Goal: Task Accomplishment & Management: Manage account settings

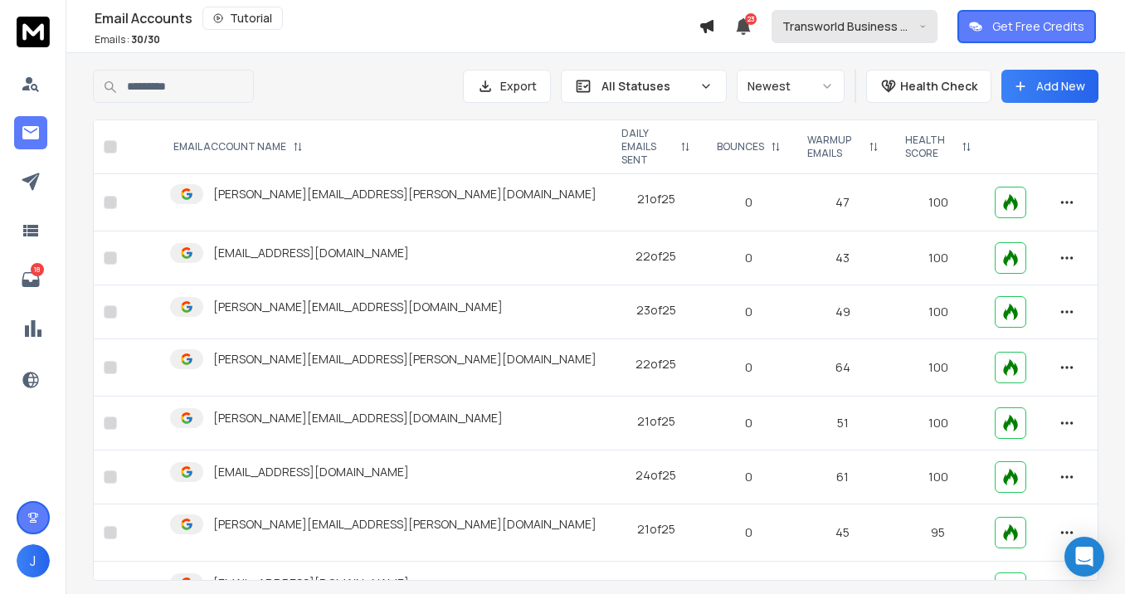
click at [820, 31] on p "Transworld Business Advisors of [GEOGRAPHIC_DATA]" at bounding box center [850, 26] width 137 height 17
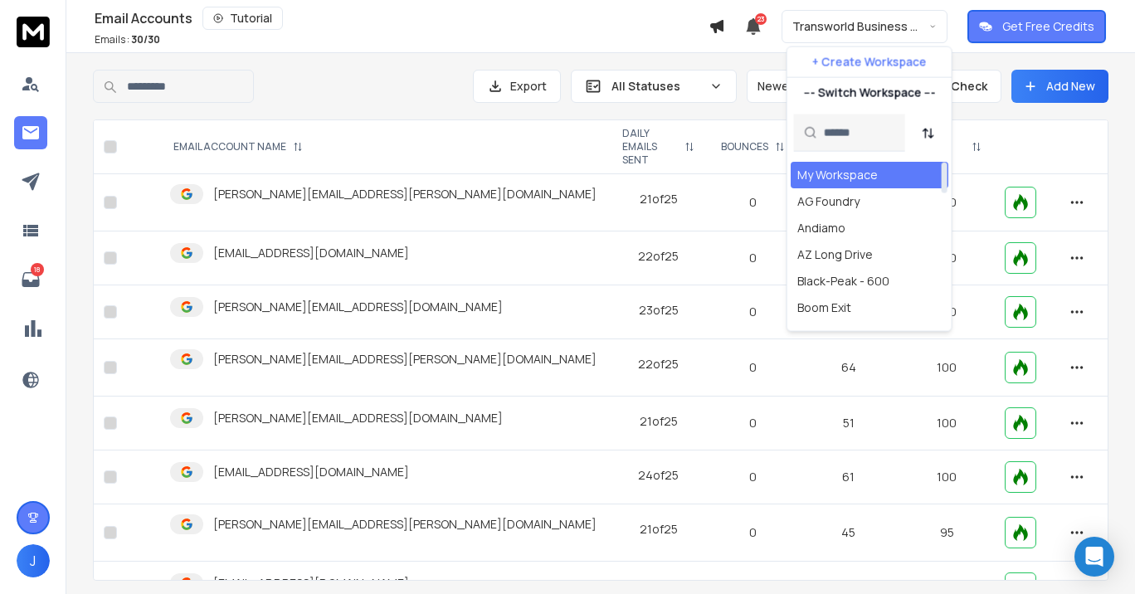
click at [833, 172] on div "My Workspace" at bounding box center [837, 175] width 80 height 17
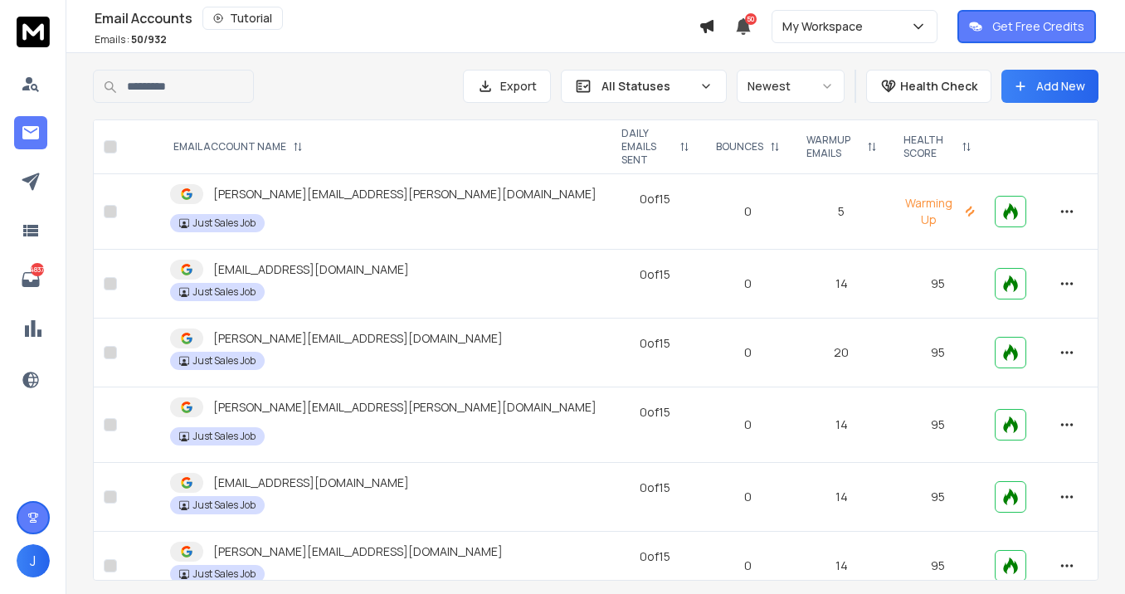
click at [437, 94] on div at bounding box center [273, 86] width 360 height 33
click at [427, 90] on div at bounding box center [273, 86] width 360 height 33
click at [33, 280] on icon at bounding box center [30, 279] width 17 height 15
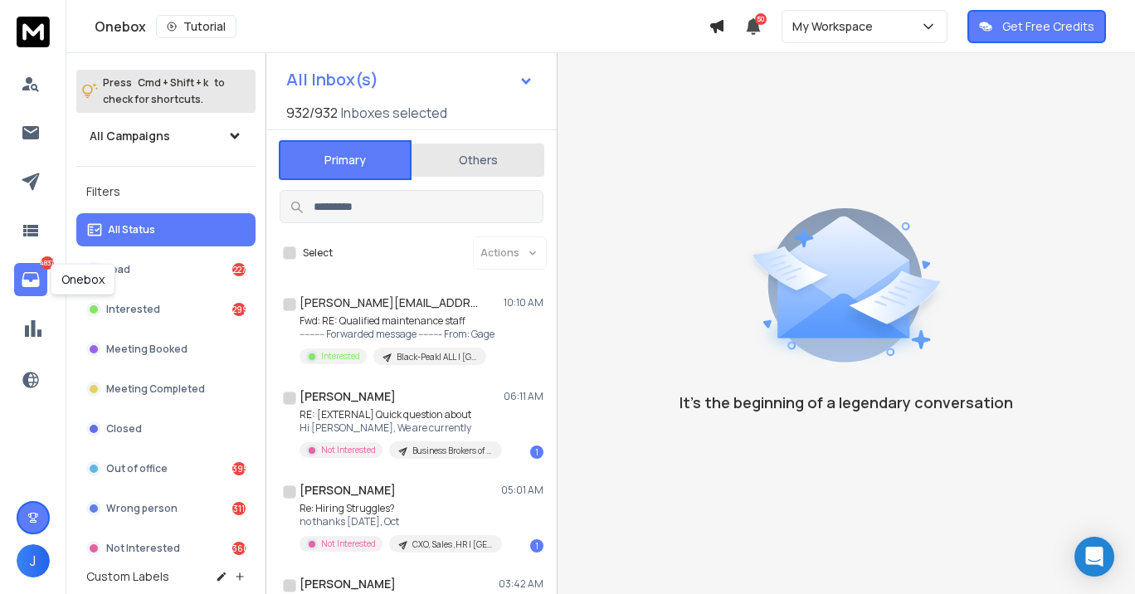
scroll to position [384, 0]
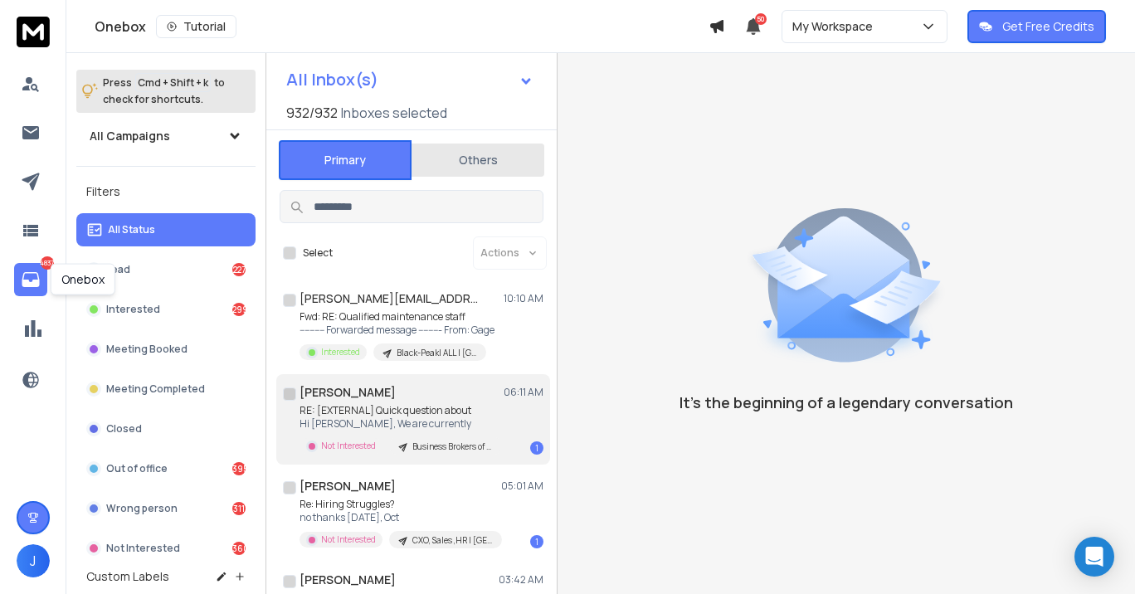
click at [425, 402] on div "Pedro Romeiro 06:11 AM RE: [EXTERNAL] Quick question about Hi Kyle, We are curr…" at bounding box center [422, 419] width 244 height 71
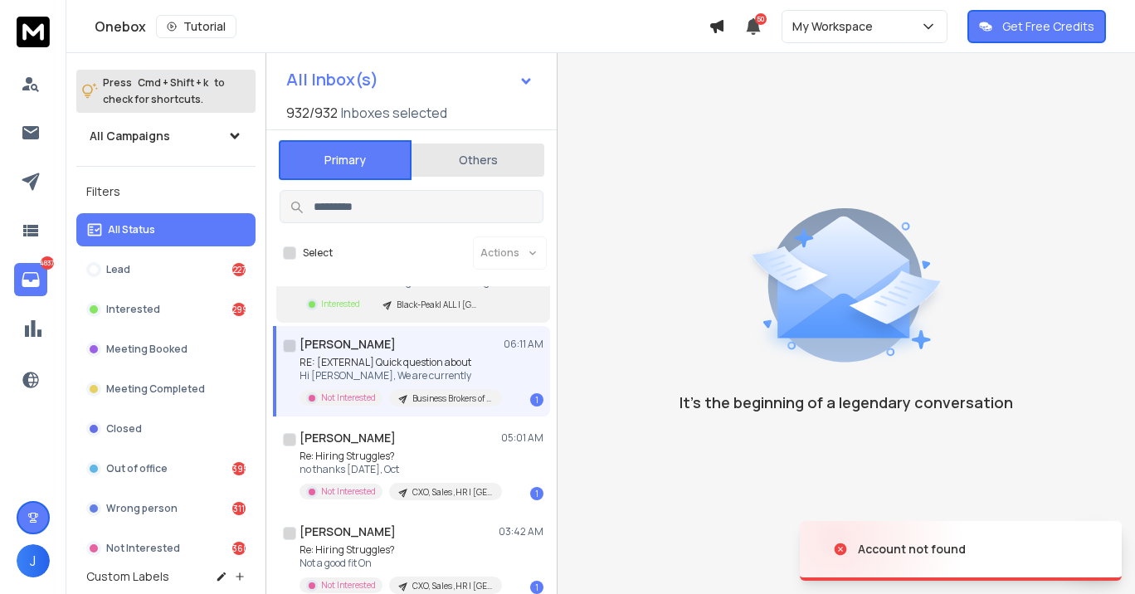
scroll to position [435, 0]
click at [433, 367] on p "Hi Kyle, We are currently" at bounding box center [399, 373] width 199 height 13
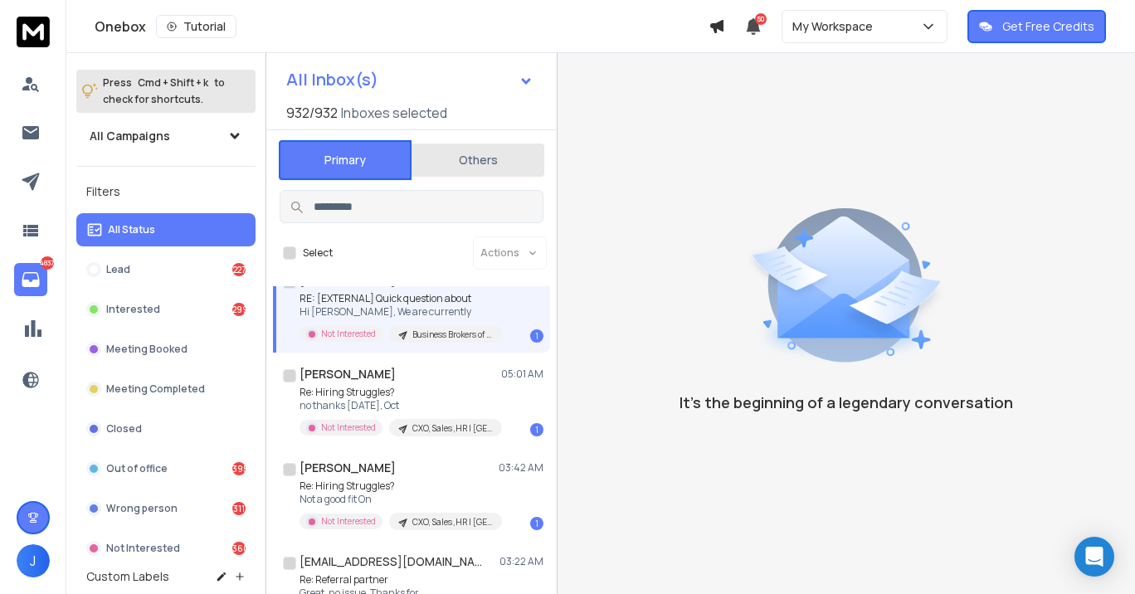
scroll to position [415, 0]
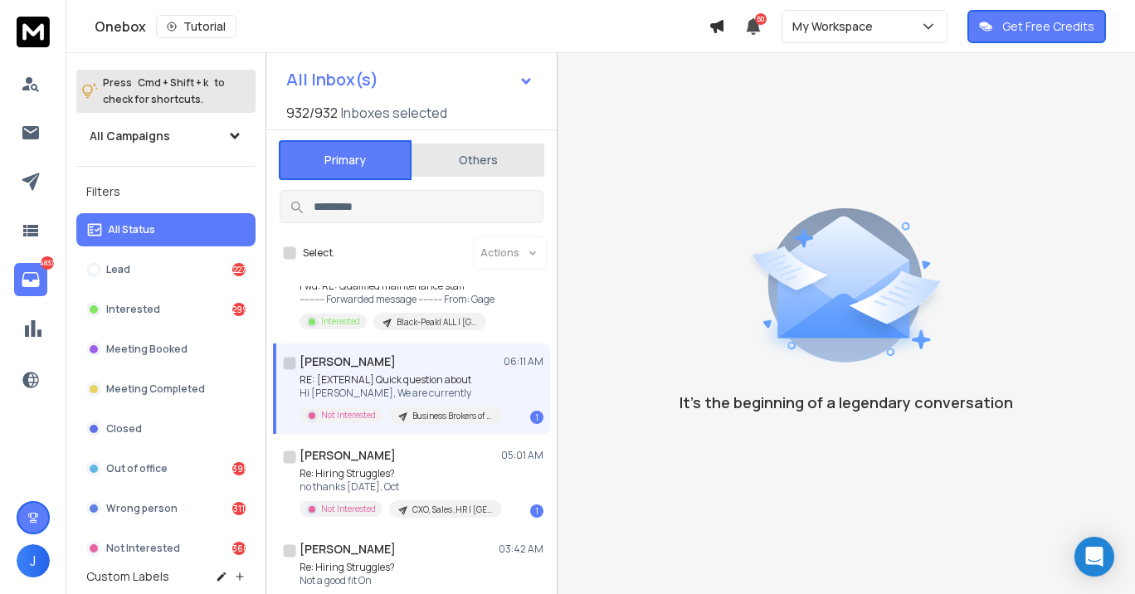
click at [420, 373] on p "RE: [EXTERNAL] Quick question about" at bounding box center [399, 379] width 199 height 13
click at [462, 394] on p "Hi Kyle, We are currently" at bounding box center [399, 393] width 199 height 13
click at [849, 32] on p "My Workspace" at bounding box center [835, 26] width 87 height 17
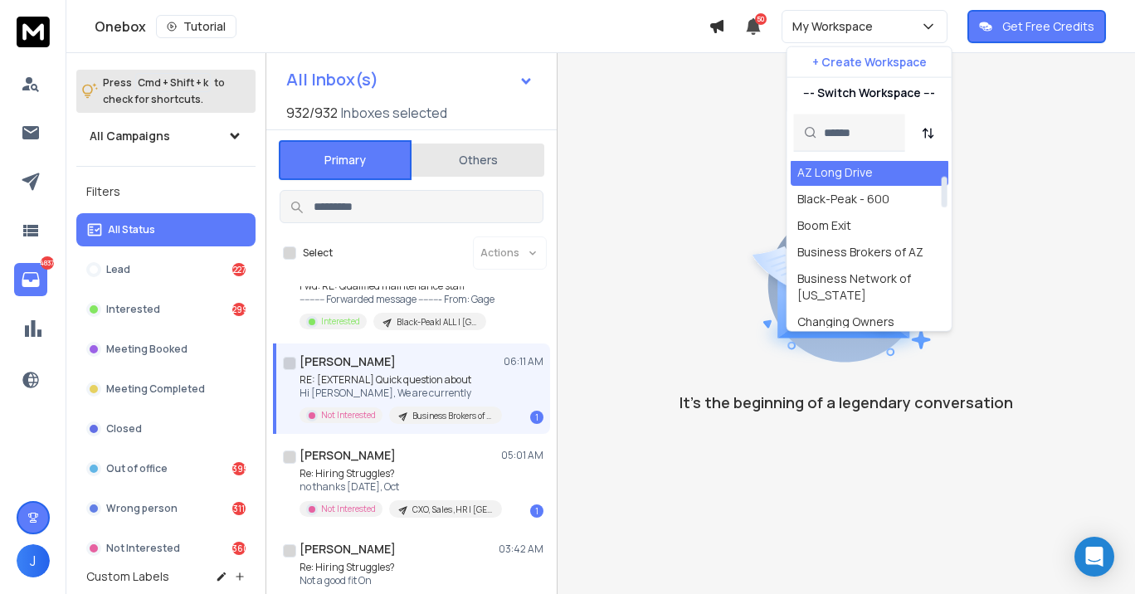
scroll to position [83, 0]
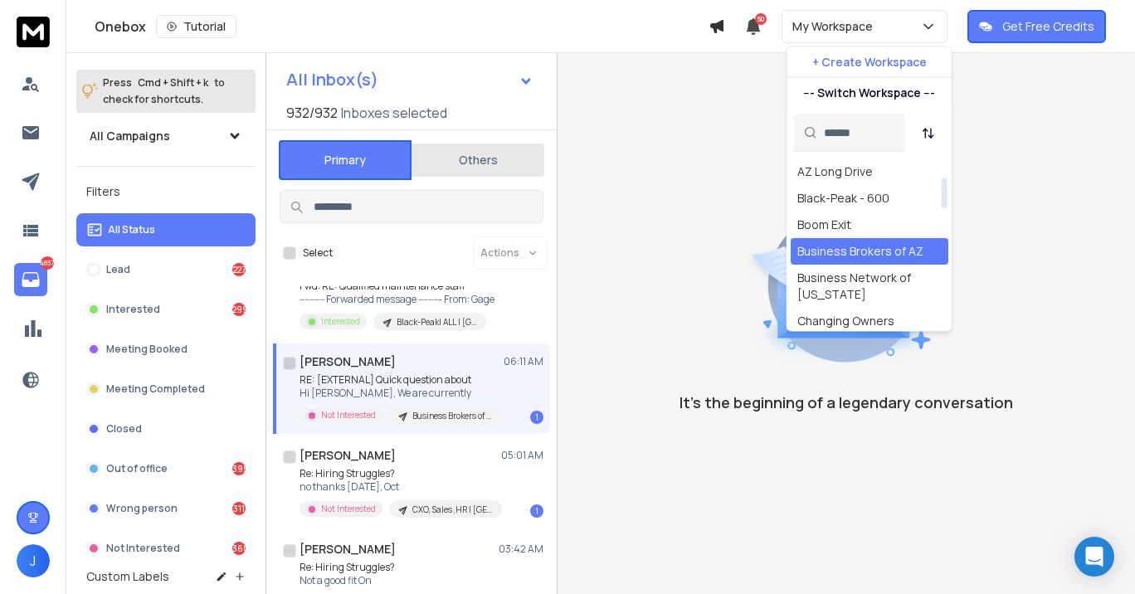
click at [878, 248] on div "Business Brokers of AZ" at bounding box center [860, 251] width 126 height 17
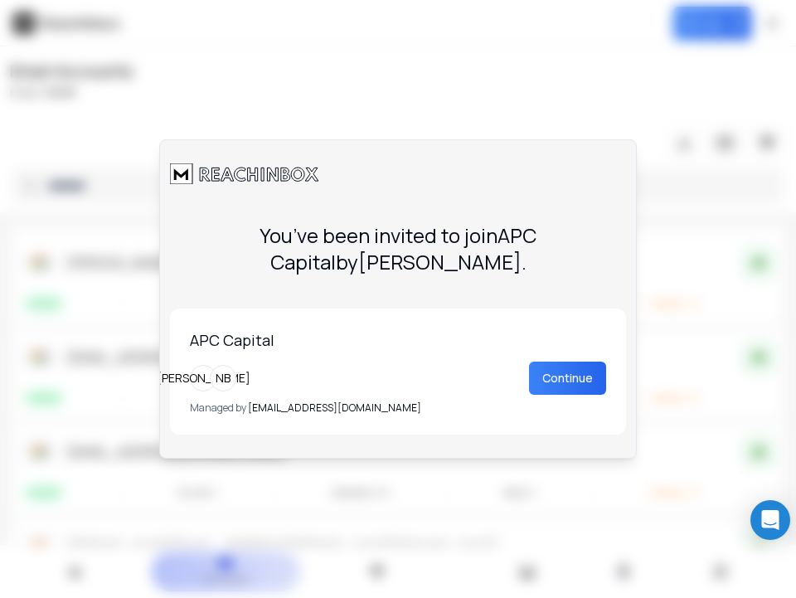
click at [561, 380] on button "Continue" at bounding box center [567, 378] width 77 height 33
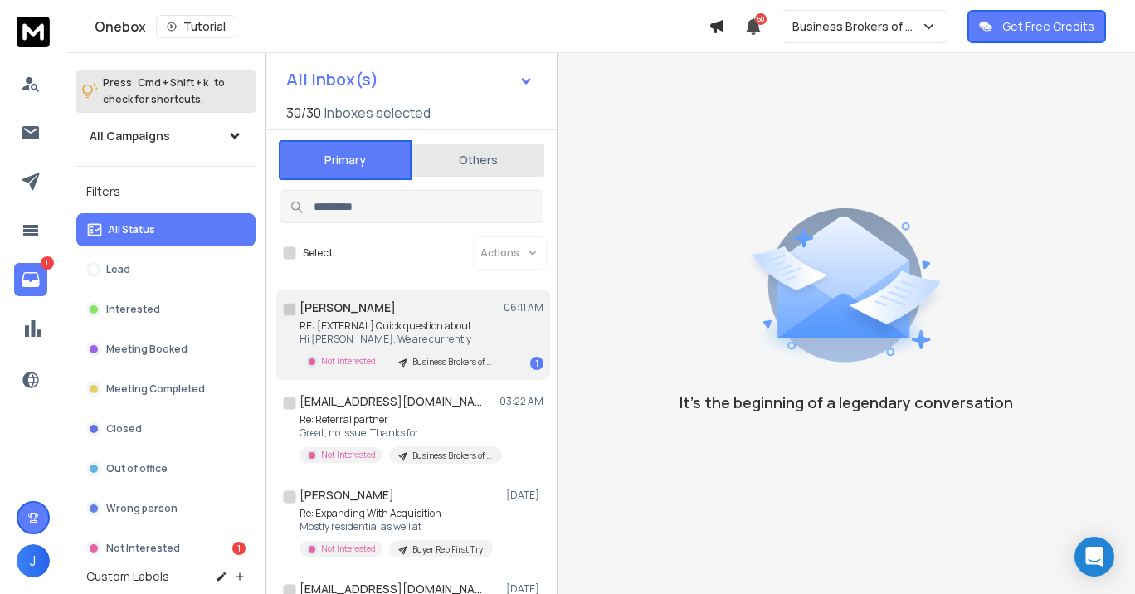
click at [388, 326] on p "RE: [EXTERNAL] Quick question about" at bounding box center [399, 325] width 199 height 13
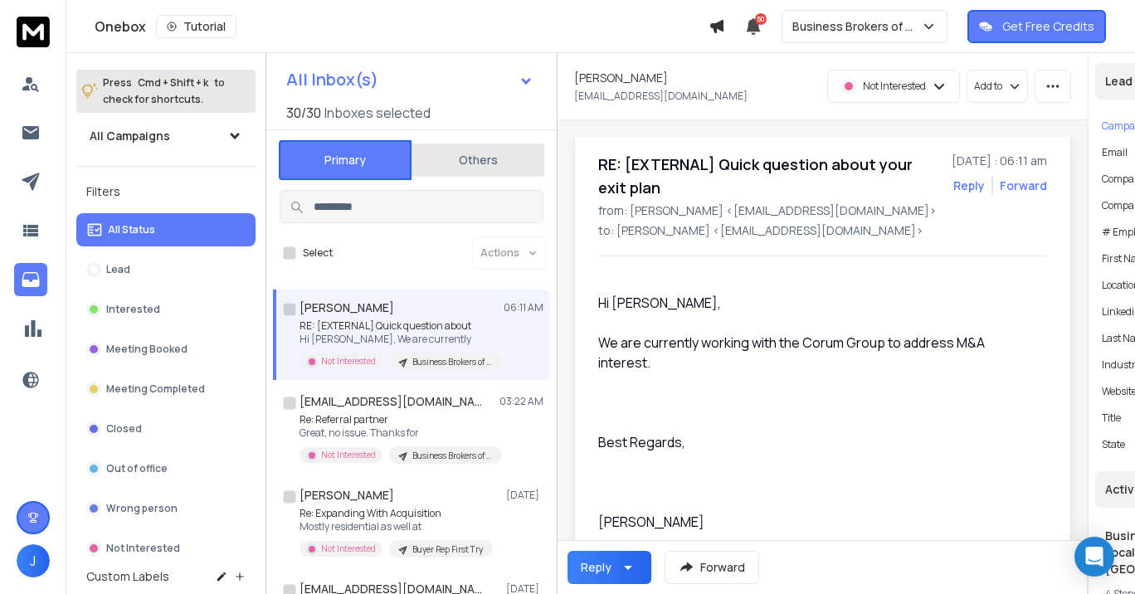
scroll to position [74, 0]
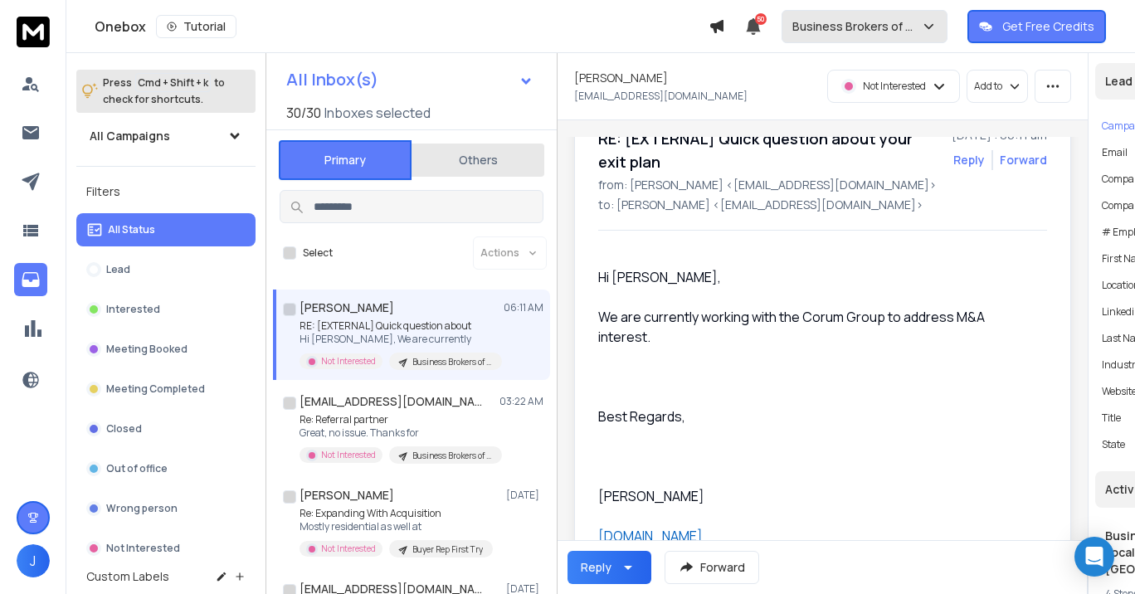
click at [886, 33] on p "Business Brokers of AZ" at bounding box center [856, 26] width 129 height 17
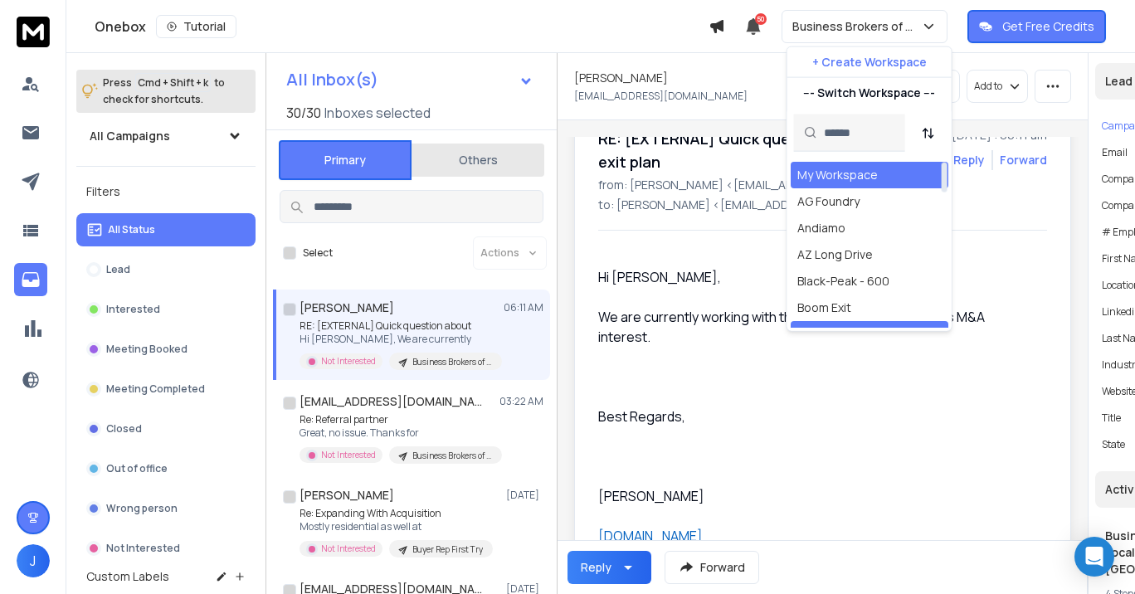
click at [869, 173] on div "My Workspace" at bounding box center [837, 175] width 80 height 17
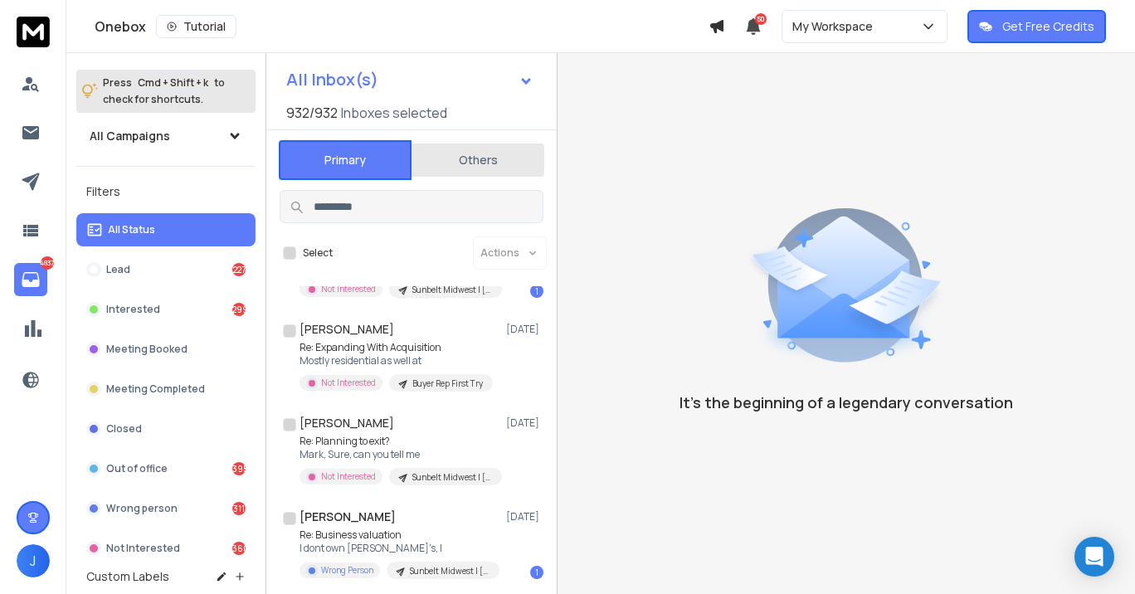
scroll to position [1513, 0]
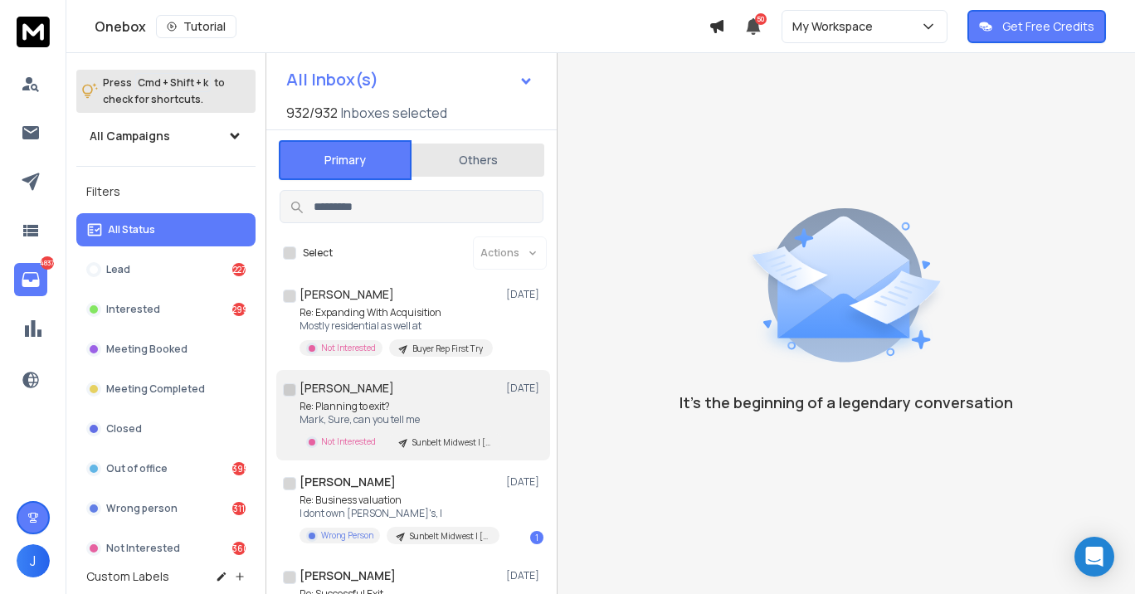
click at [429, 419] on p "Mark, Sure, can you tell me" at bounding box center [399, 419] width 199 height 13
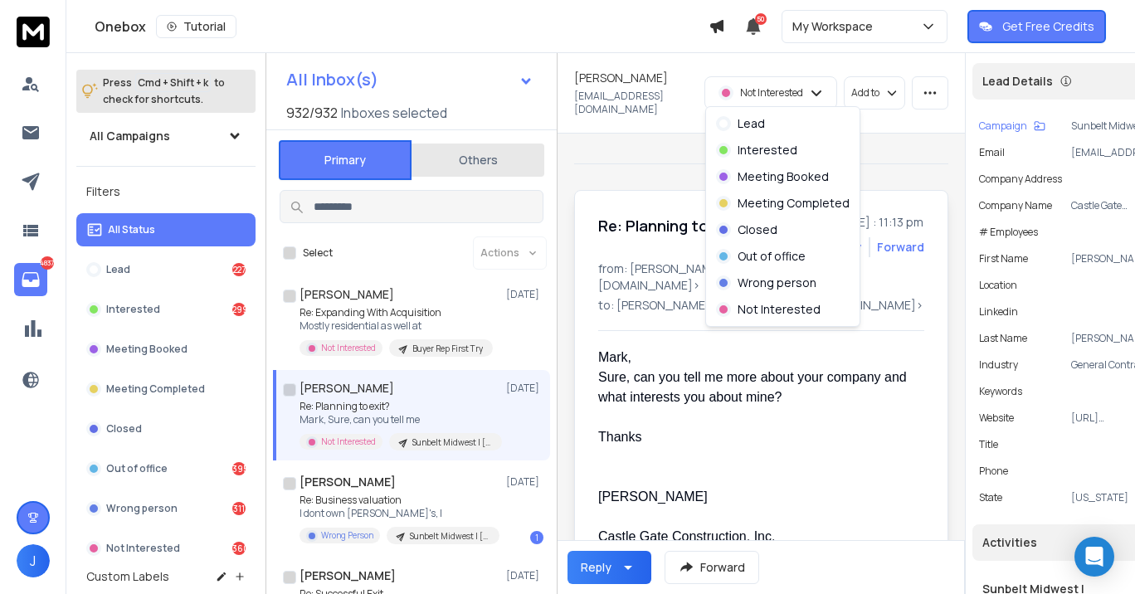
click at [809, 87] on div "Not Interested" at bounding box center [770, 93] width 131 height 32
click at [806, 146] on div "Interested" at bounding box center [782, 150] width 147 height 27
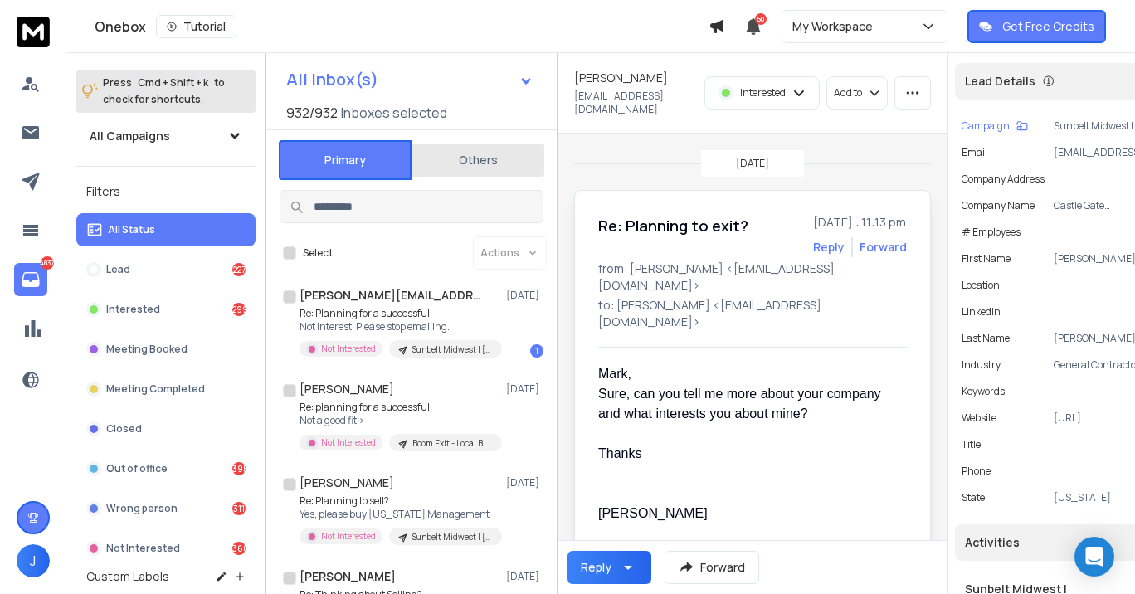
scroll to position [2109, 0]
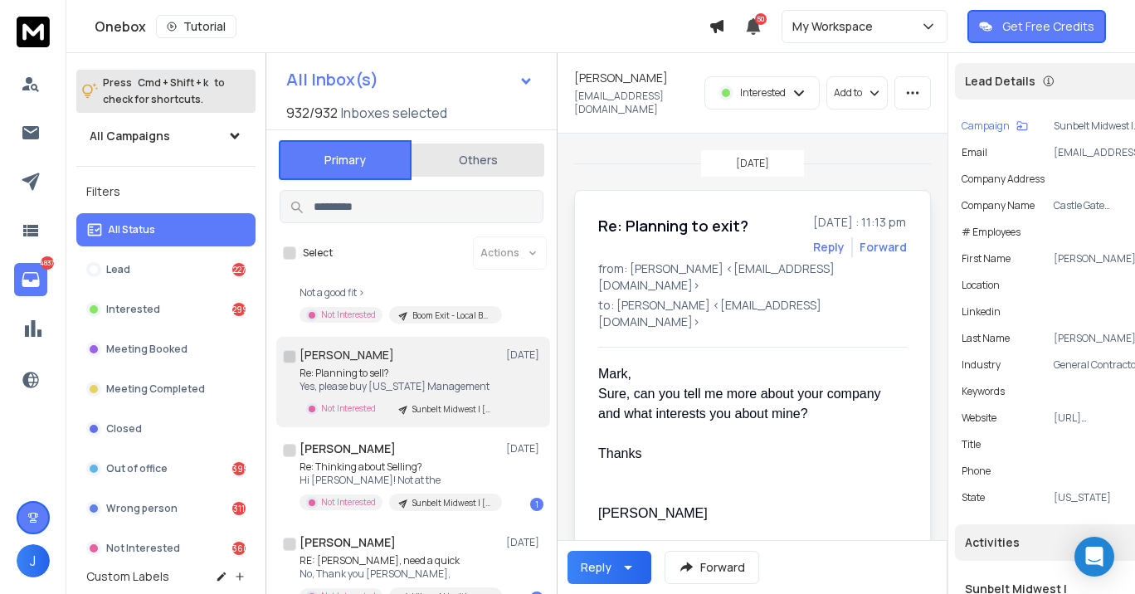
click at [470, 377] on p "Re: Planning to sell?" at bounding box center [399, 373] width 199 height 13
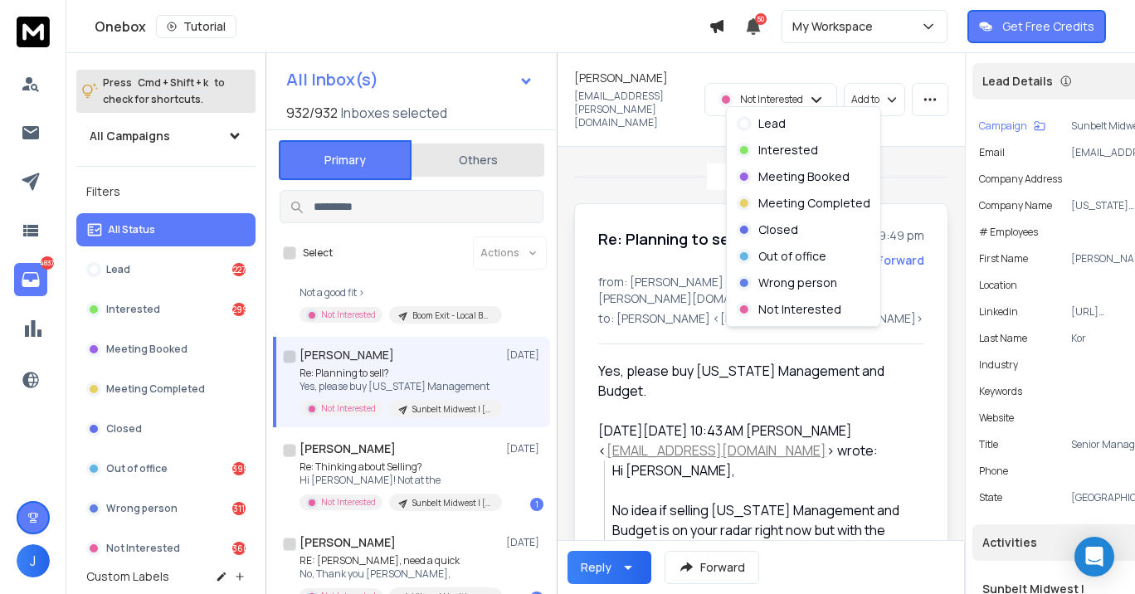
click at [827, 93] on div "Not Interested" at bounding box center [770, 100] width 131 height 32
click at [809, 154] on p "Interested" at bounding box center [788, 150] width 60 height 17
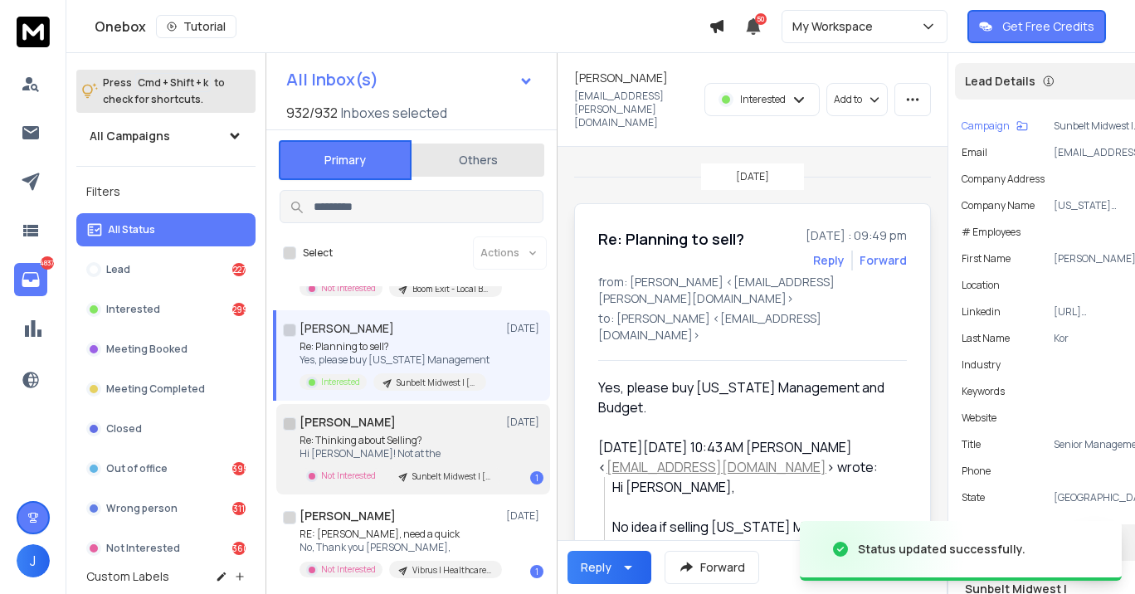
scroll to position [2136, 0]
click at [427, 430] on div "Luiza Dreasher 13 Oct" at bounding box center [422, 422] width 244 height 17
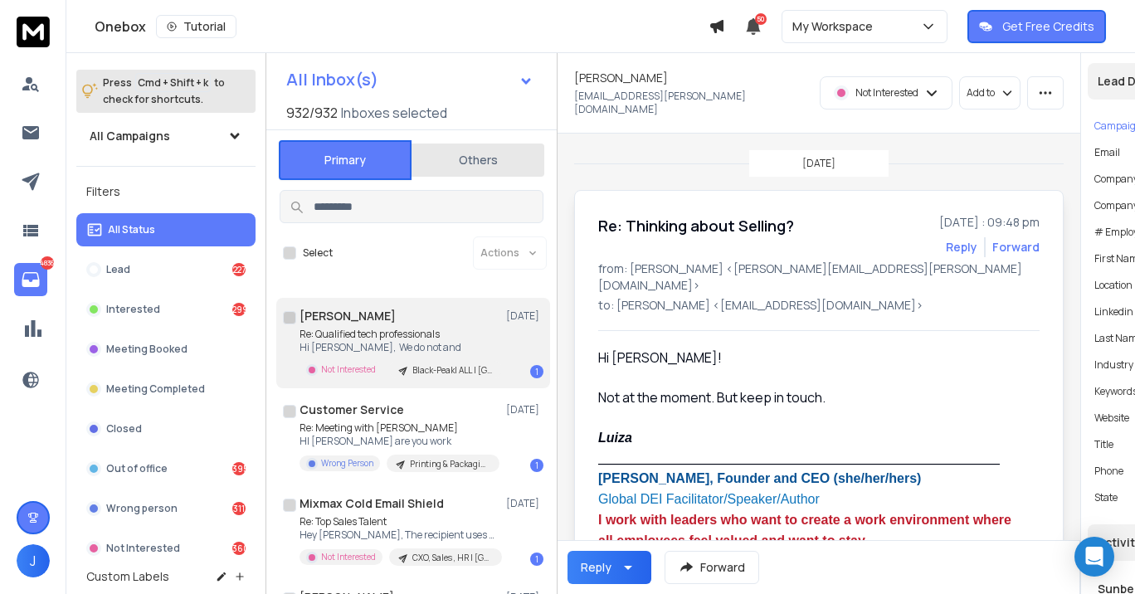
scroll to position [2534, 0]
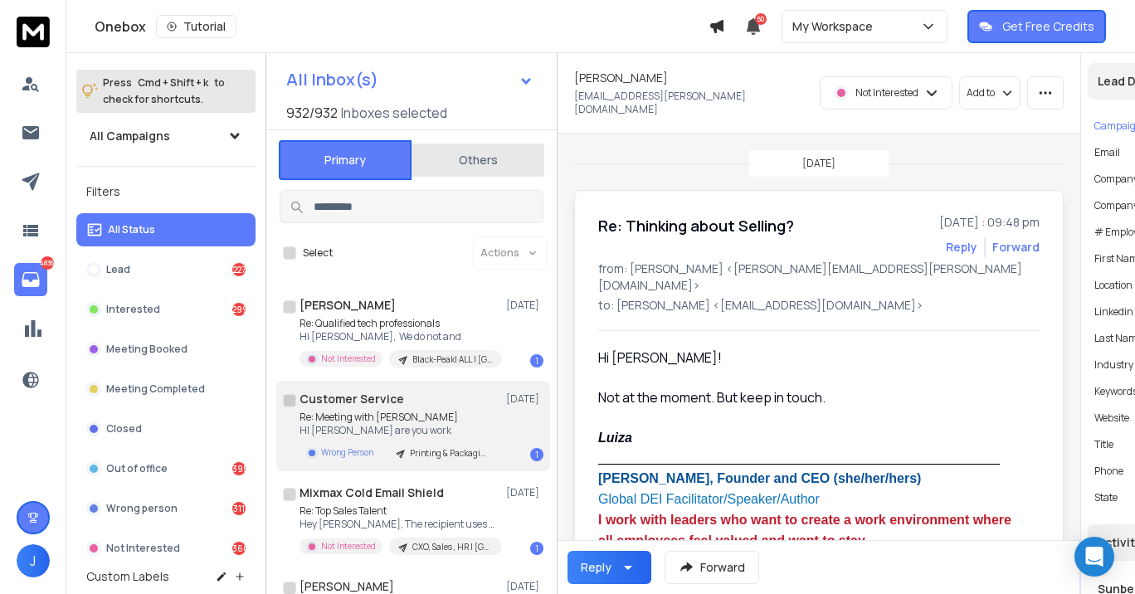
click at [442, 422] on p "Re: Meeting with Jahidul" at bounding box center [399, 417] width 199 height 13
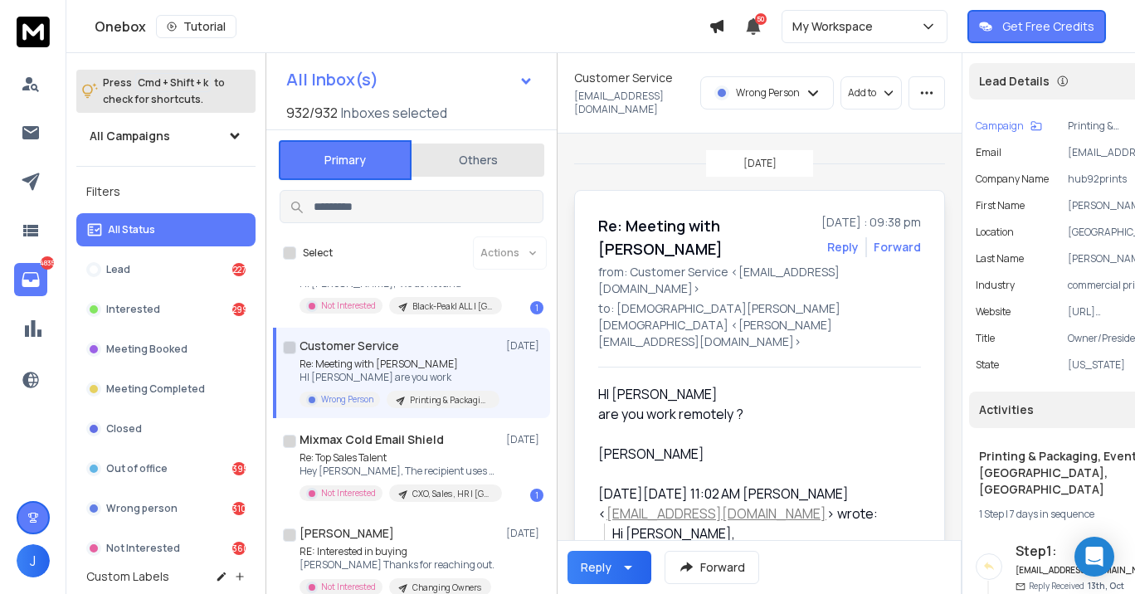
scroll to position [2653, 0]
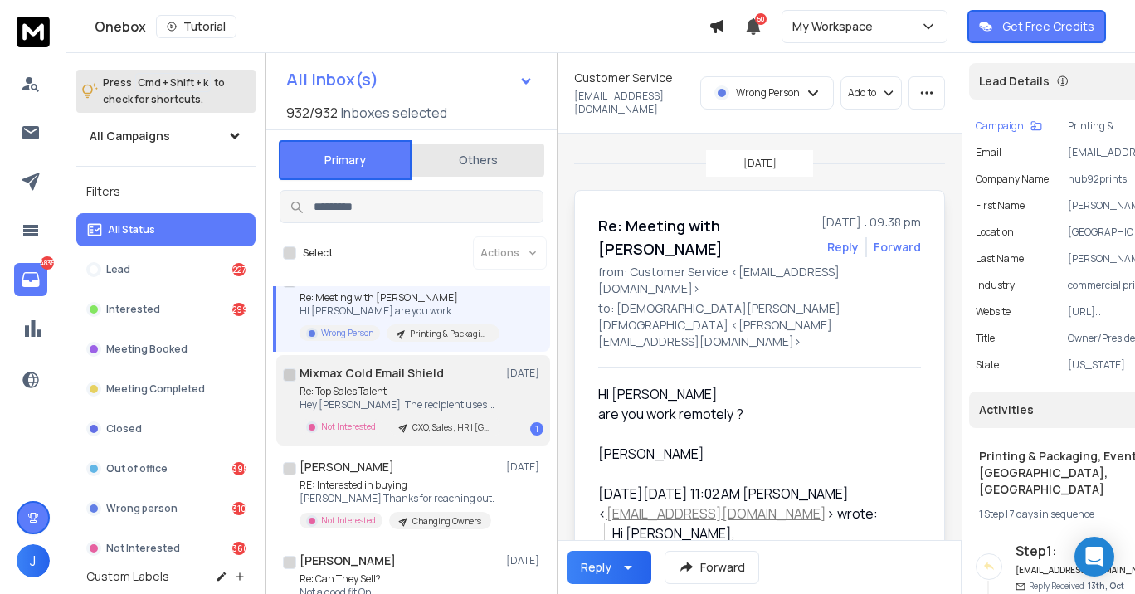
click at [439, 401] on p "Hey Bryan, The recipient uses Mixmax" at bounding box center [399, 404] width 199 height 13
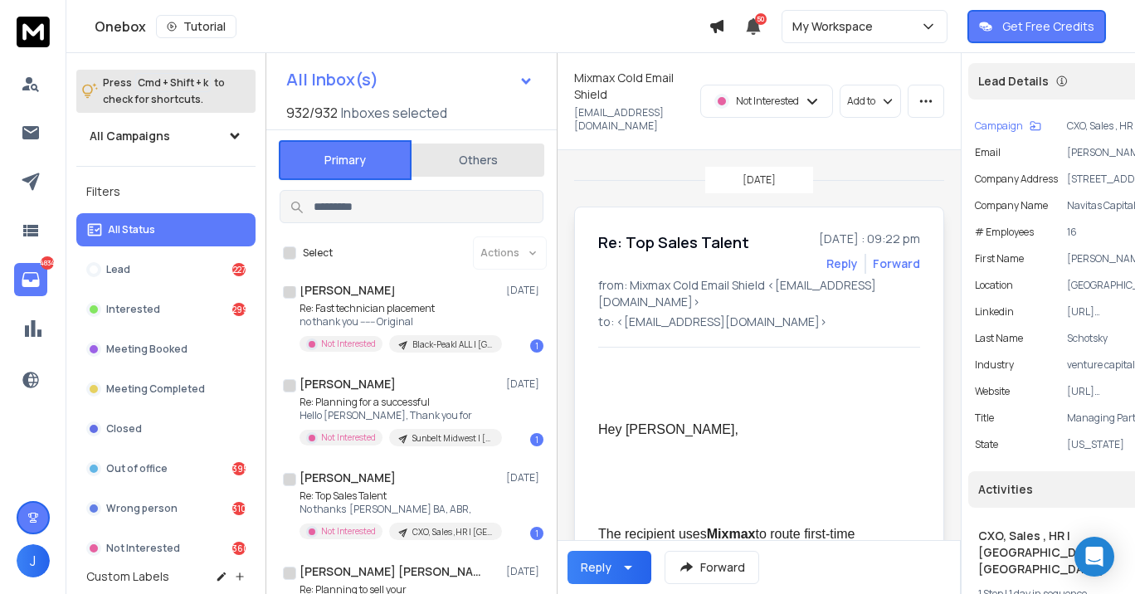
scroll to position [3299, 0]
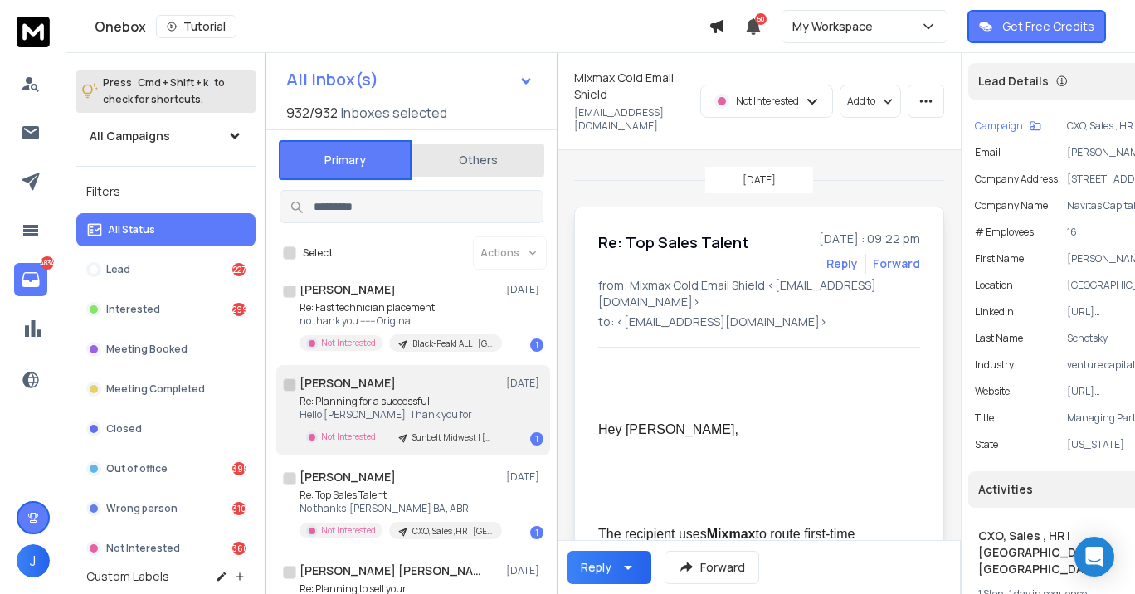
click at [468, 407] on p "Re: Planning for a successful" at bounding box center [399, 401] width 199 height 13
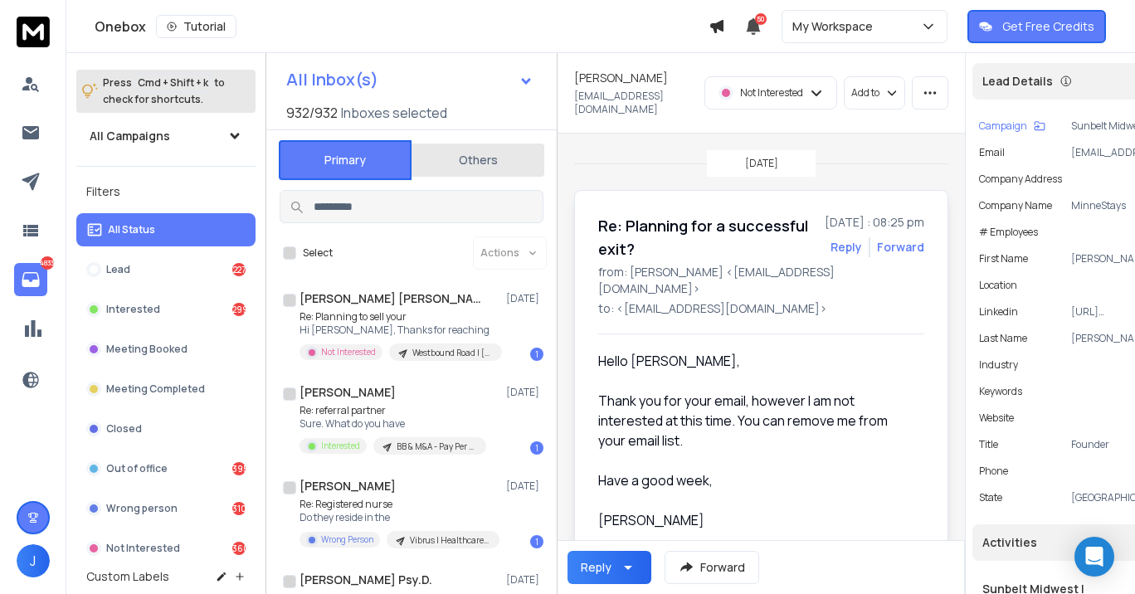
scroll to position [3594, 0]
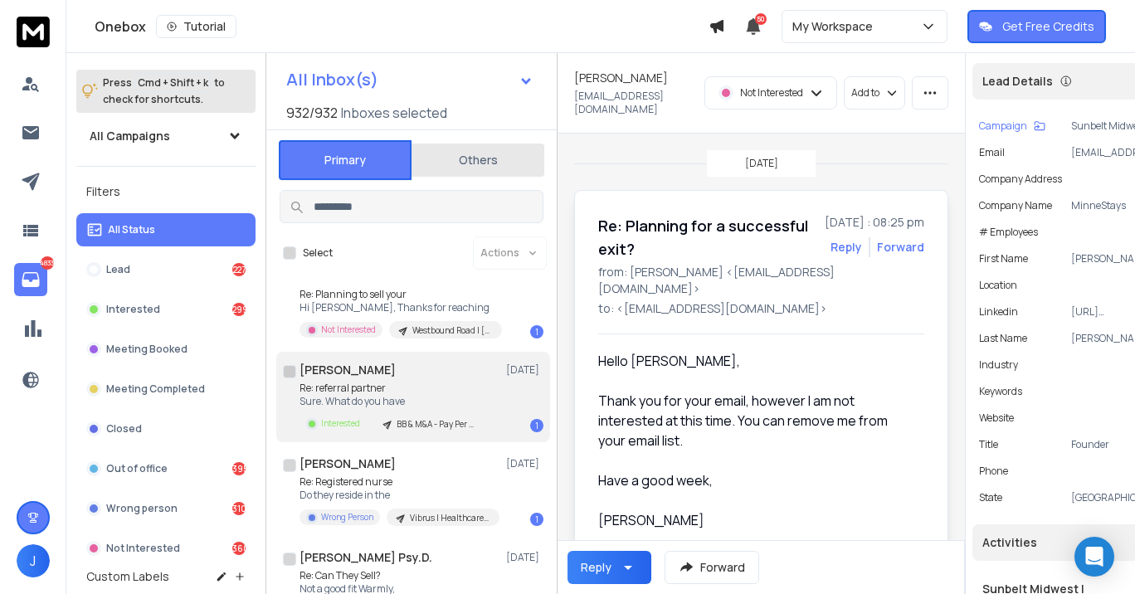
click at [470, 404] on p "Sure. What do you have" at bounding box center [393, 401] width 187 height 13
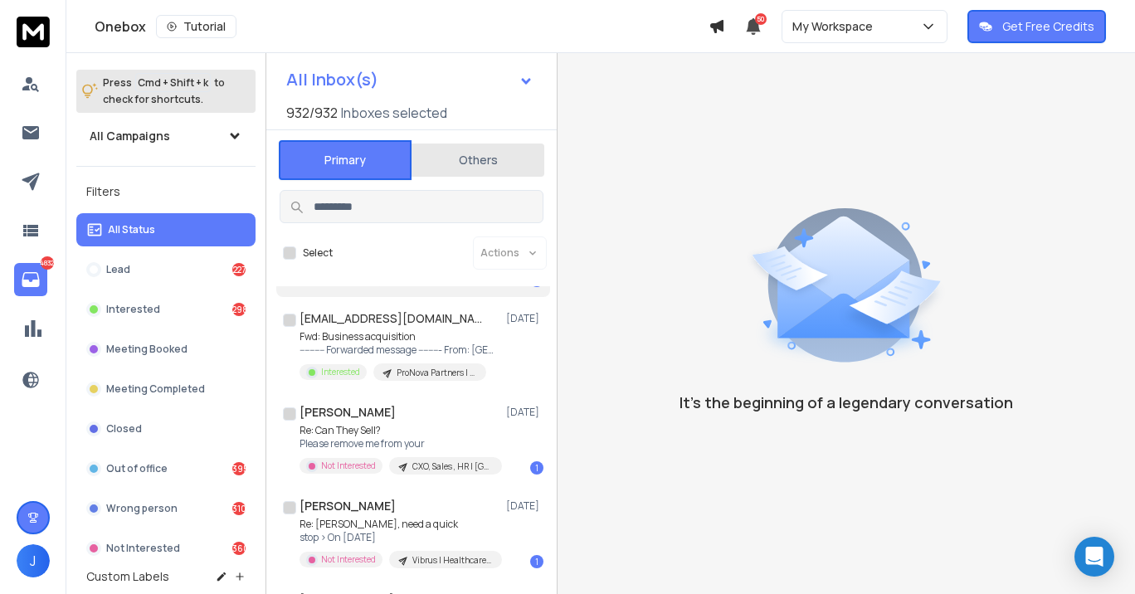
scroll to position [4885, 0]
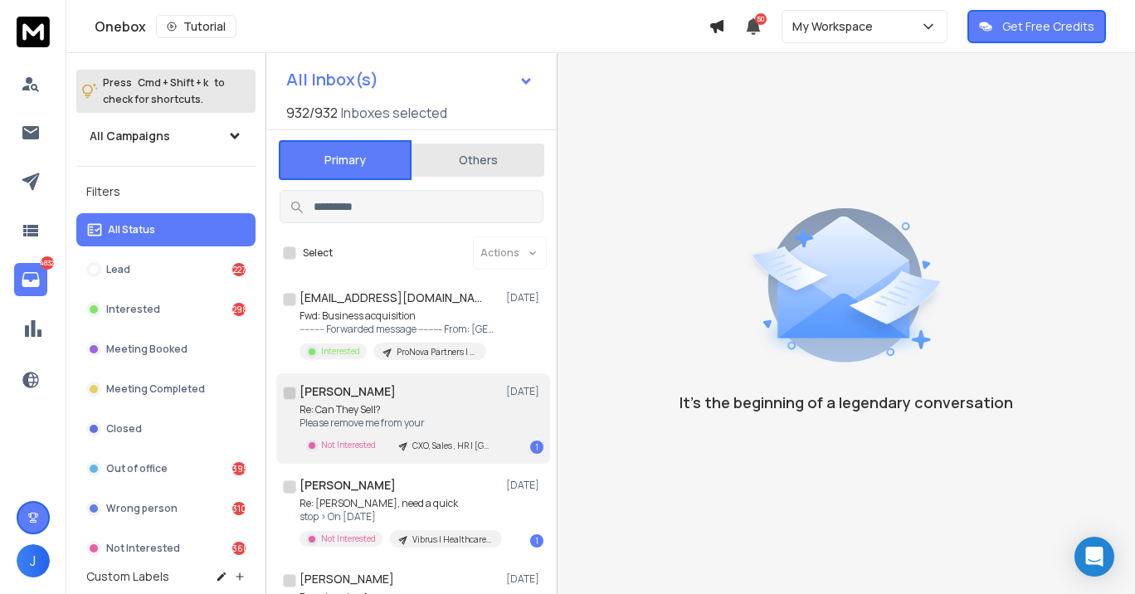
click at [452, 406] on p "Re: Can They Sell?" at bounding box center [399, 409] width 199 height 13
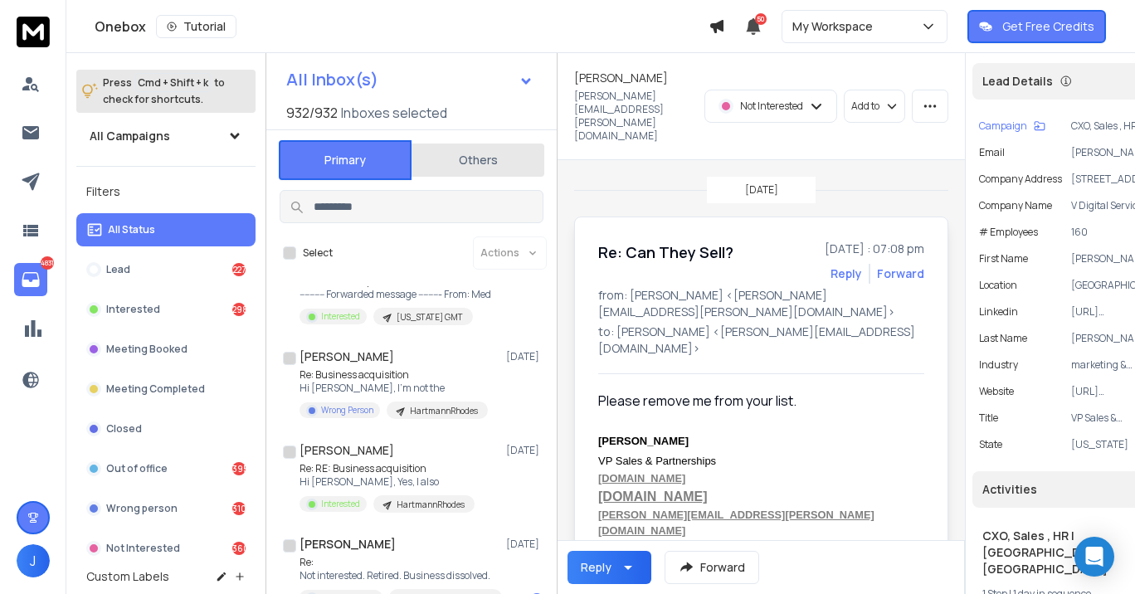
scroll to position [5915, 0]
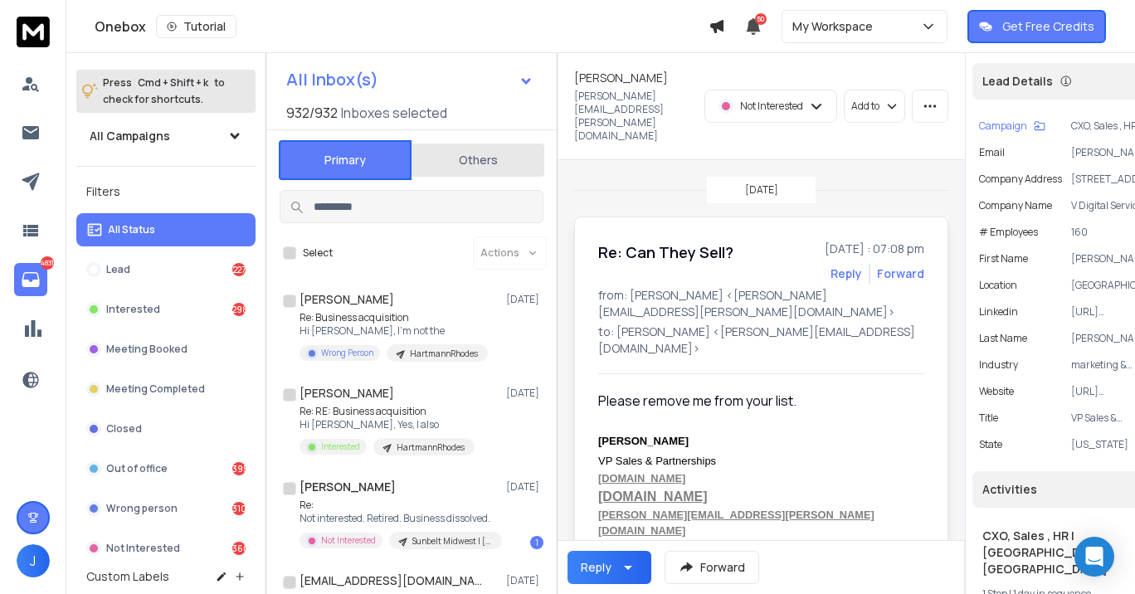
click at [452, 406] on p "Re: RE: Business acquisition" at bounding box center [387, 411] width 175 height 13
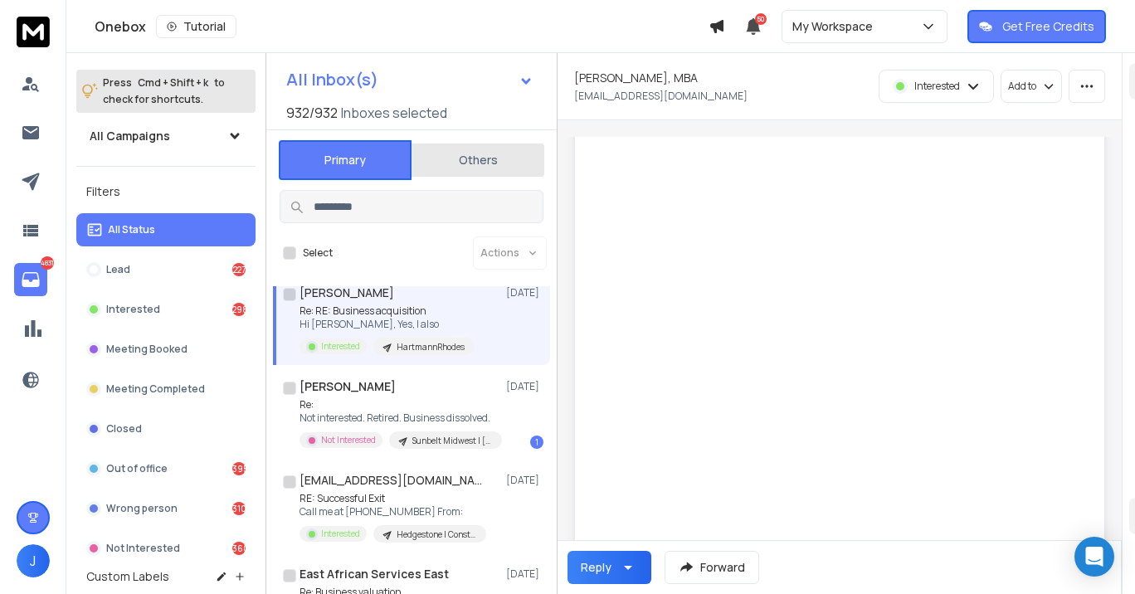
scroll to position [6082, 0]
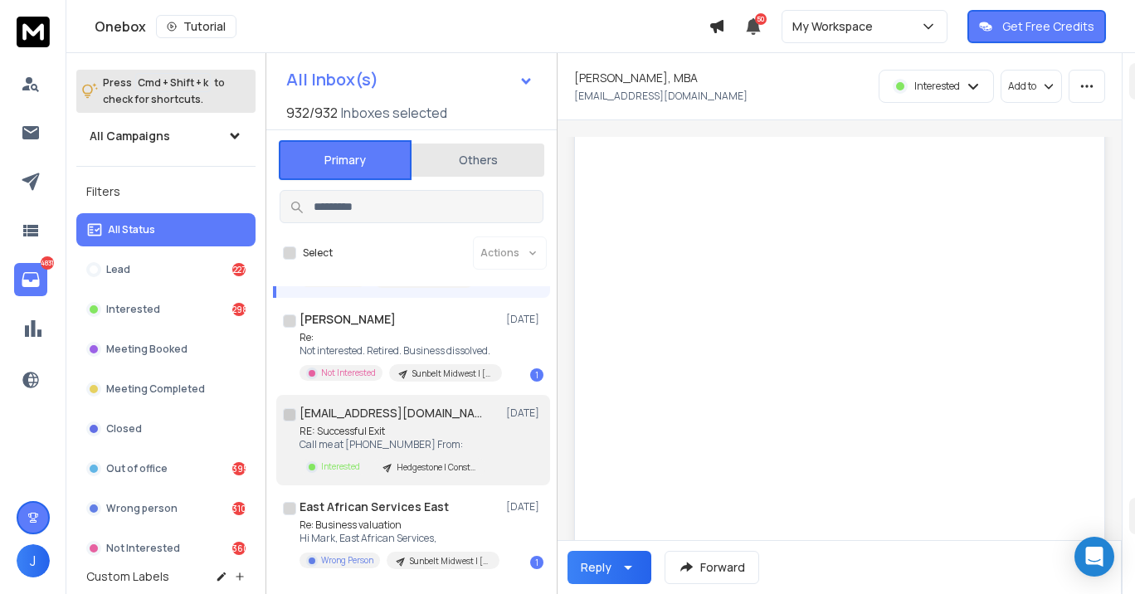
click at [494, 432] on div "RE: Successful Exit Call me at 515-231-1142 From: Interested Hedgestone | Const…" at bounding box center [422, 450] width 244 height 51
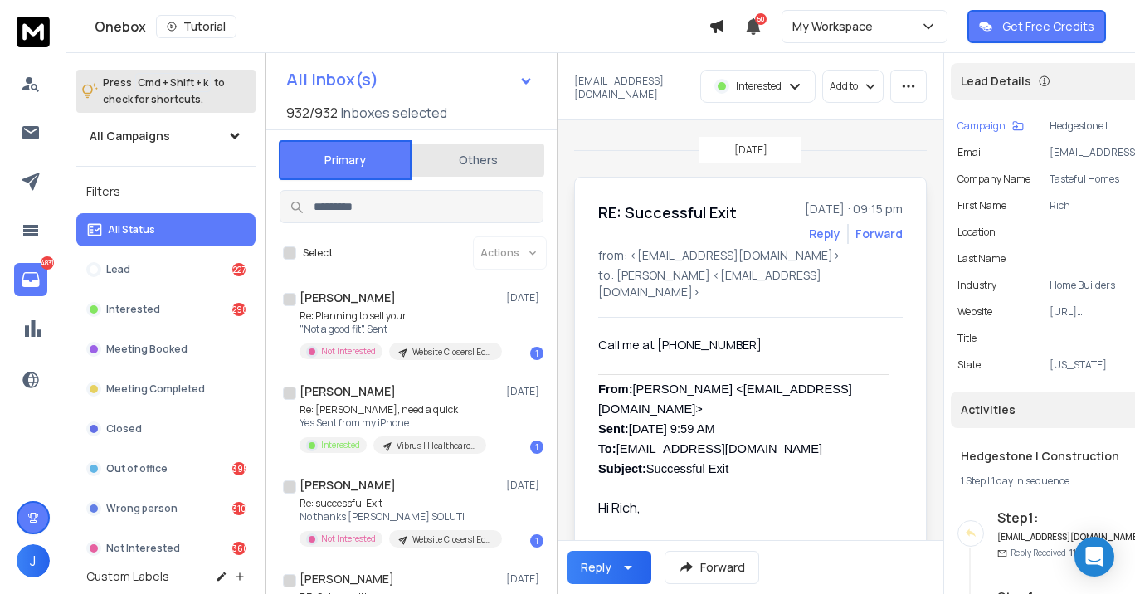
scroll to position [8011, 0]
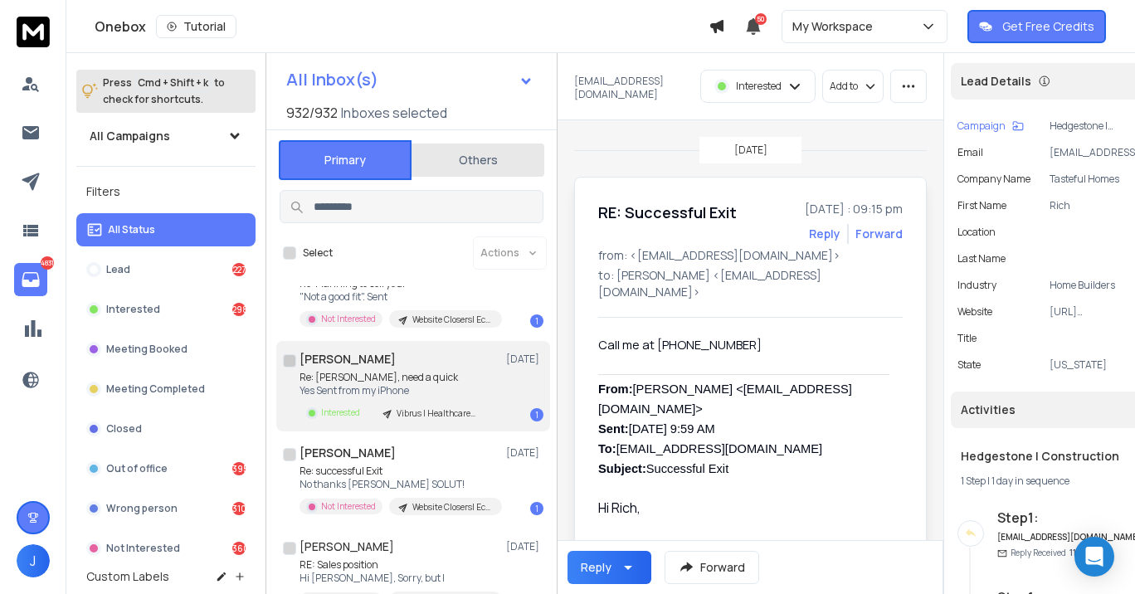
click at [441, 391] on p "Yes Sent from my iPhone" at bounding box center [393, 390] width 187 height 13
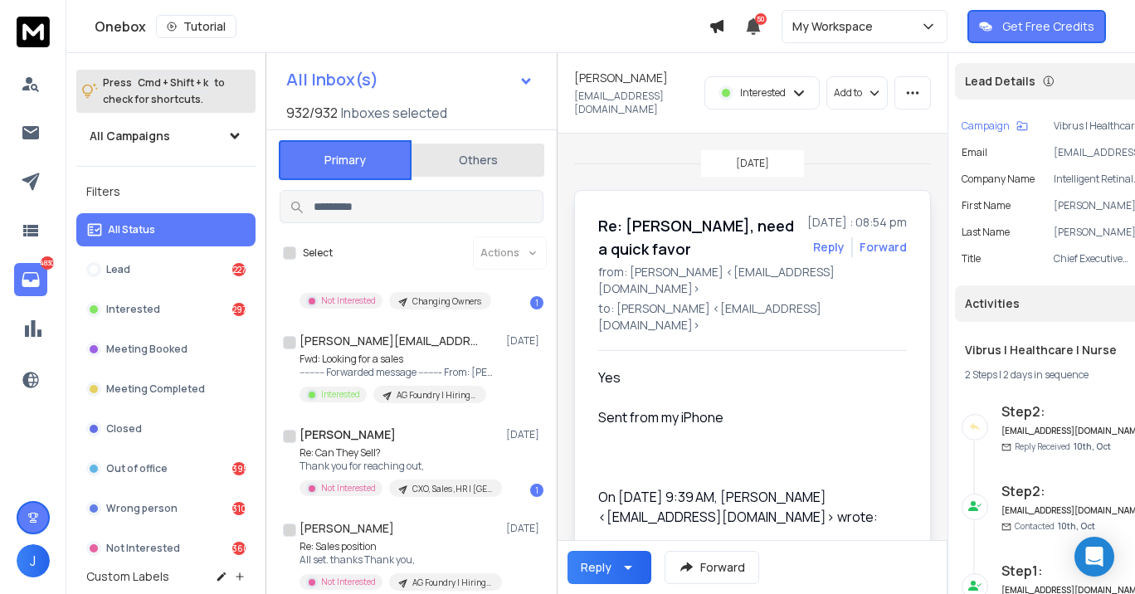
scroll to position [9061, 0]
